Goal: Task Accomplishment & Management: Manage account settings

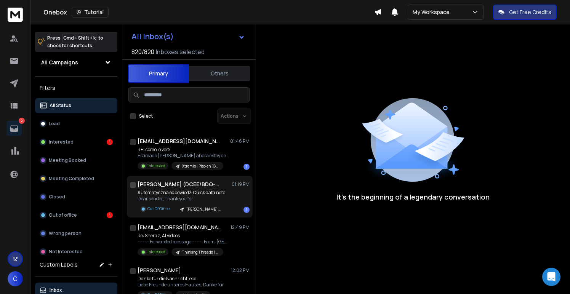
click at [229, 192] on div "Automatyczna odpowiedź: Quick data note ﻿Dear sender, Thank you for Out Of Offi…" at bounding box center [194, 201] width 112 height 23
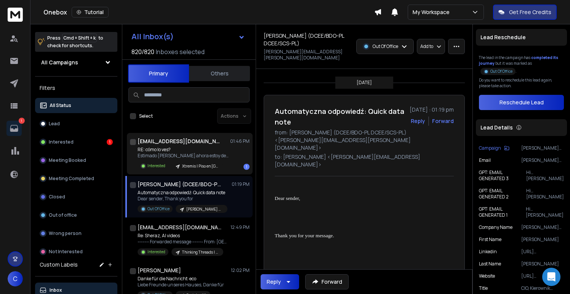
click at [211, 163] on p "Xtremis | Piso en Dubai #1 | Spain" at bounding box center [200, 166] width 37 height 6
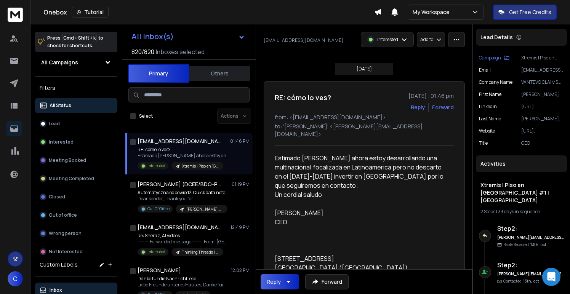
click at [12, 77] on link at bounding box center [13, 83] width 15 height 15
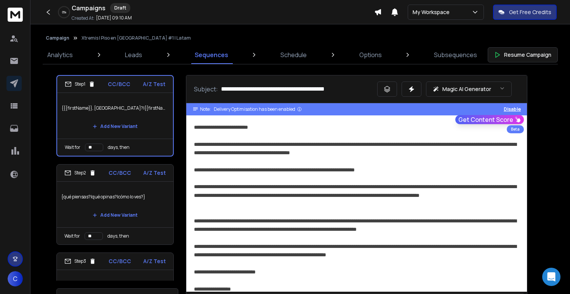
scroll to position [2, 0]
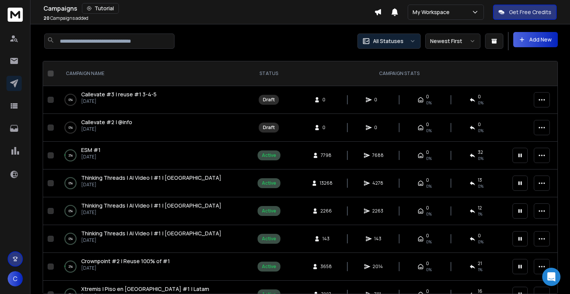
click at [379, 38] on p "All Statuses" at bounding box center [388, 41] width 30 height 8
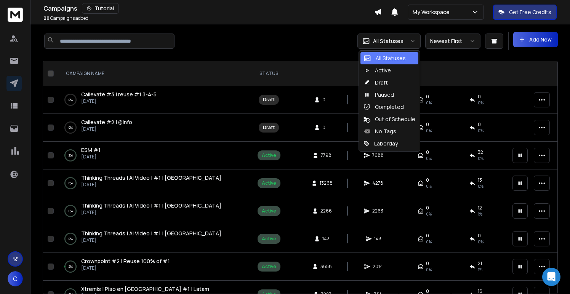
click at [330, 38] on div "Campaigns 20 Campaigns Added All Statuses Newest First Add New" at bounding box center [429, 41] width 258 height 18
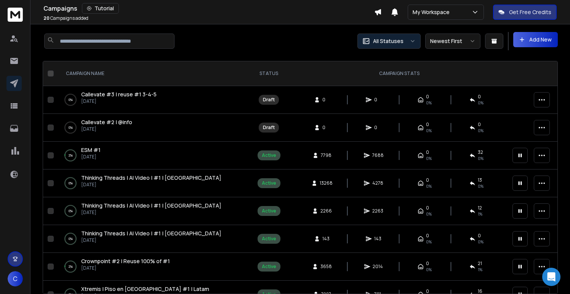
click at [415, 39] on icon "button" at bounding box center [413, 41] width 6 height 6
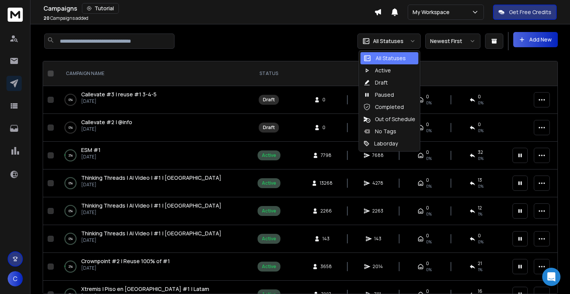
click at [278, 45] on div at bounding box center [172, 41] width 258 height 18
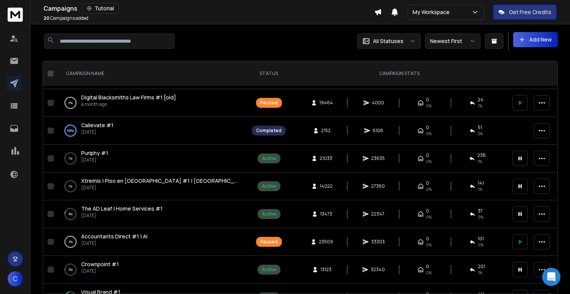
scroll to position [354, 0]
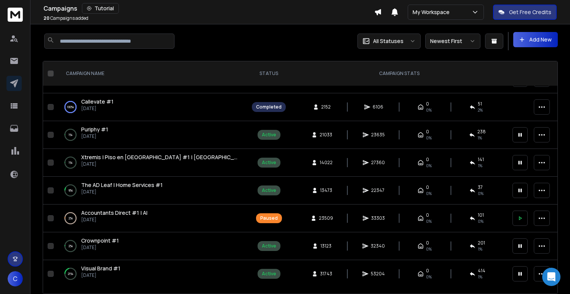
click at [52, 272] on button "button" at bounding box center [51, 274] width 6 height 6
click at [51, 245] on button "button" at bounding box center [51, 246] width 6 height 6
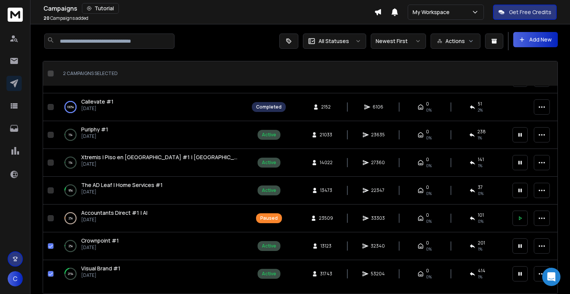
click at [48, 190] on button "button" at bounding box center [51, 190] width 6 height 6
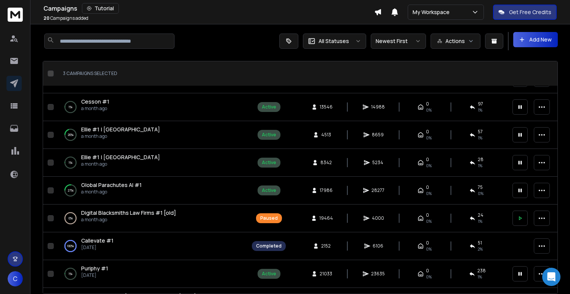
click at [48, 190] on button "button" at bounding box center [51, 190] width 6 height 6
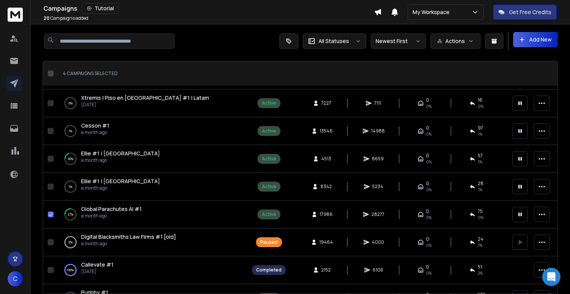
click at [49, 187] on button "button" at bounding box center [51, 187] width 6 height 6
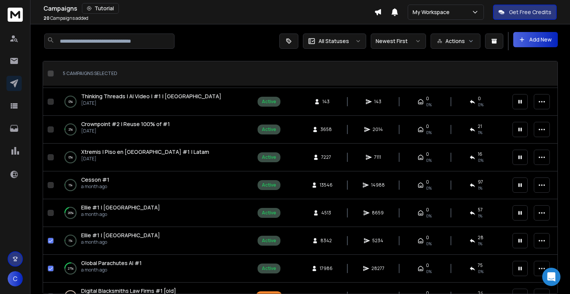
click at [50, 187] on button "button" at bounding box center [51, 185] width 6 height 6
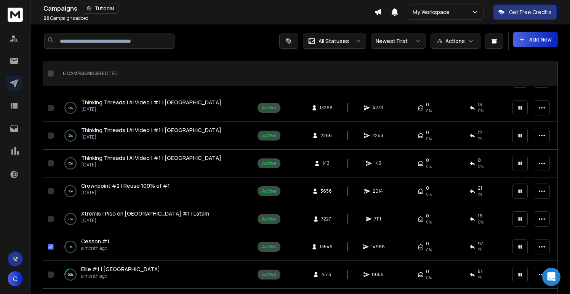
scroll to position [73, 0]
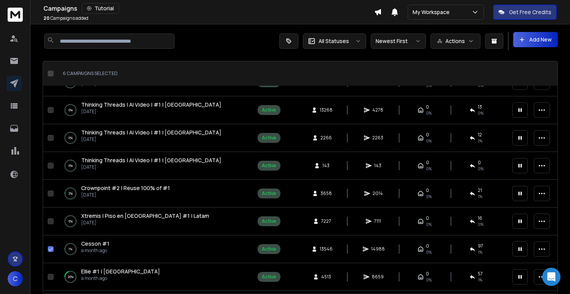
click at [48, 192] on button "button" at bounding box center [51, 193] width 6 height 6
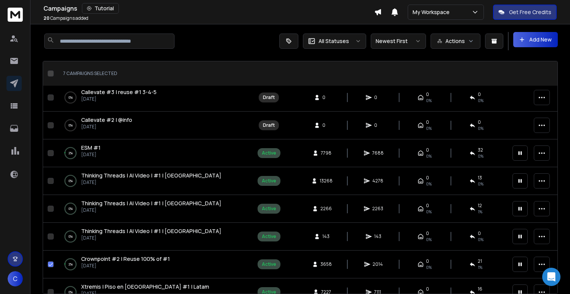
scroll to position [1, 0]
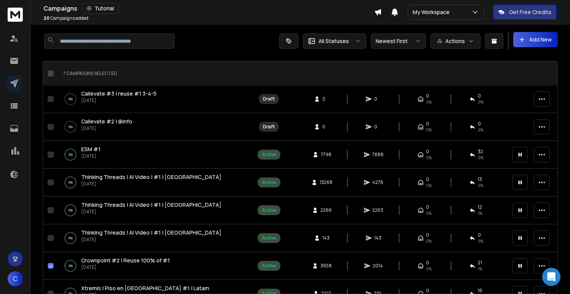
click at [50, 182] on button "button" at bounding box center [51, 182] width 6 height 6
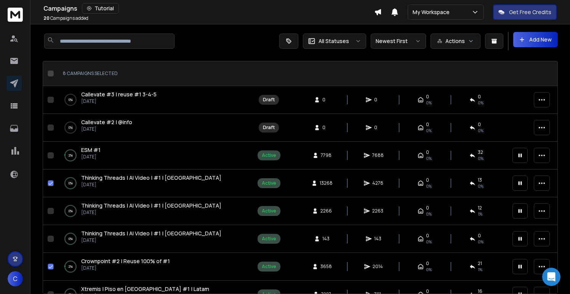
click at [52, 152] on button "button" at bounding box center [51, 155] width 6 height 6
click at [291, 40] on icon at bounding box center [289, 41] width 6 height 6
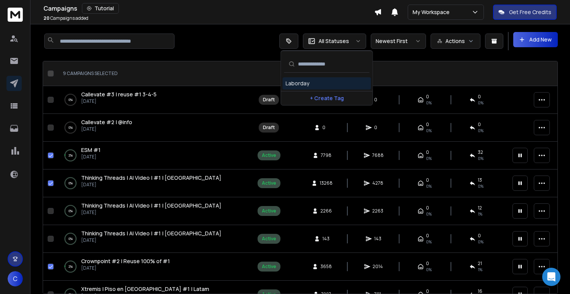
click at [315, 98] on p "+ Create Tag" at bounding box center [327, 98] width 34 height 8
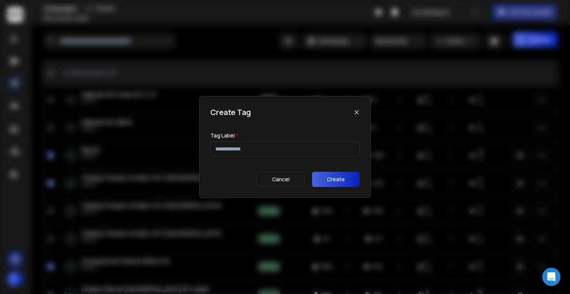
click at [258, 151] on input "text" at bounding box center [284, 148] width 149 height 15
type input "**********"
click at [312, 172] on button "Create" at bounding box center [336, 179] width 48 height 15
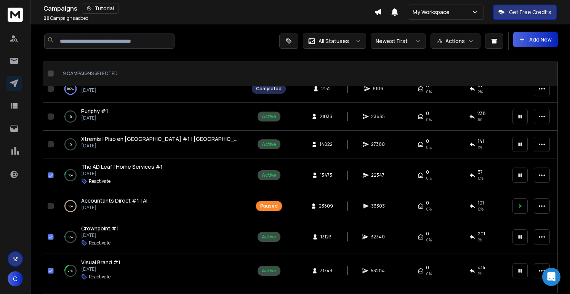
scroll to position [409, 0]
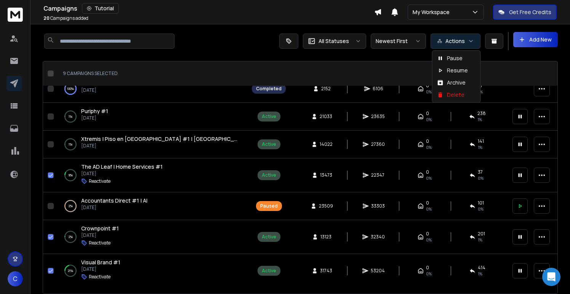
click at [454, 46] on button "Actions" at bounding box center [455, 41] width 50 height 15
click at [455, 59] on p "Pause" at bounding box center [455, 58] width 16 height 8
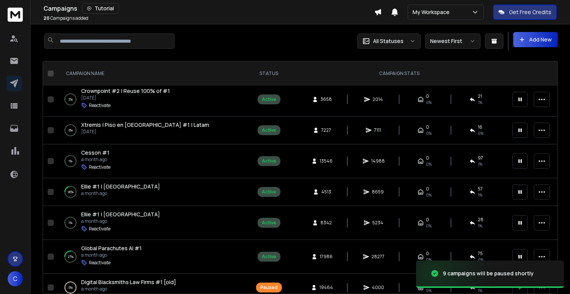
scroll to position [131, 0]
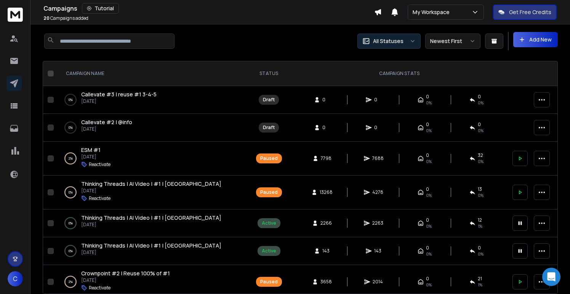
click at [397, 40] on p "All Statuses" at bounding box center [388, 41] width 30 height 8
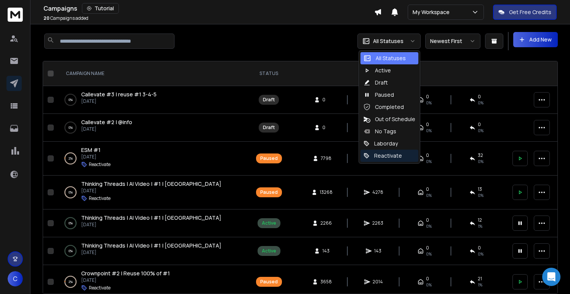
click at [393, 157] on div "Reactivate" at bounding box center [382, 156] width 38 height 8
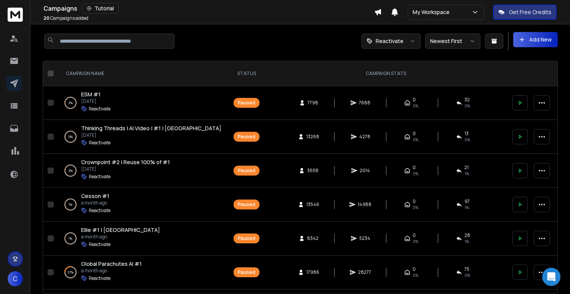
click at [382, 33] on div "Reactivate Newest First" at bounding box center [433, 41] width 142 height 18
click at [382, 42] on p "Reactivate" at bounding box center [390, 41] width 28 height 8
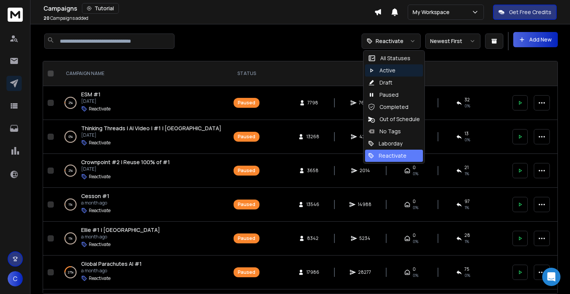
click at [385, 70] on div "Active" at bounding box center [381, 71] width 27 height 8
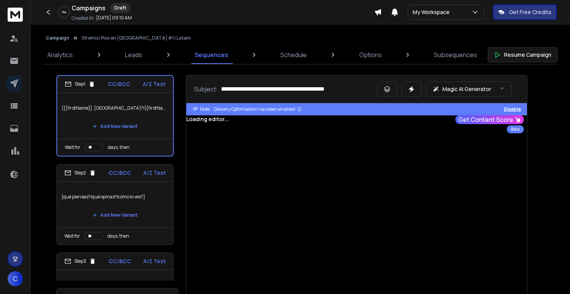
scroll to position [2, 0]
